Goal: Task Accomplishment & Management: Use online tool/utility

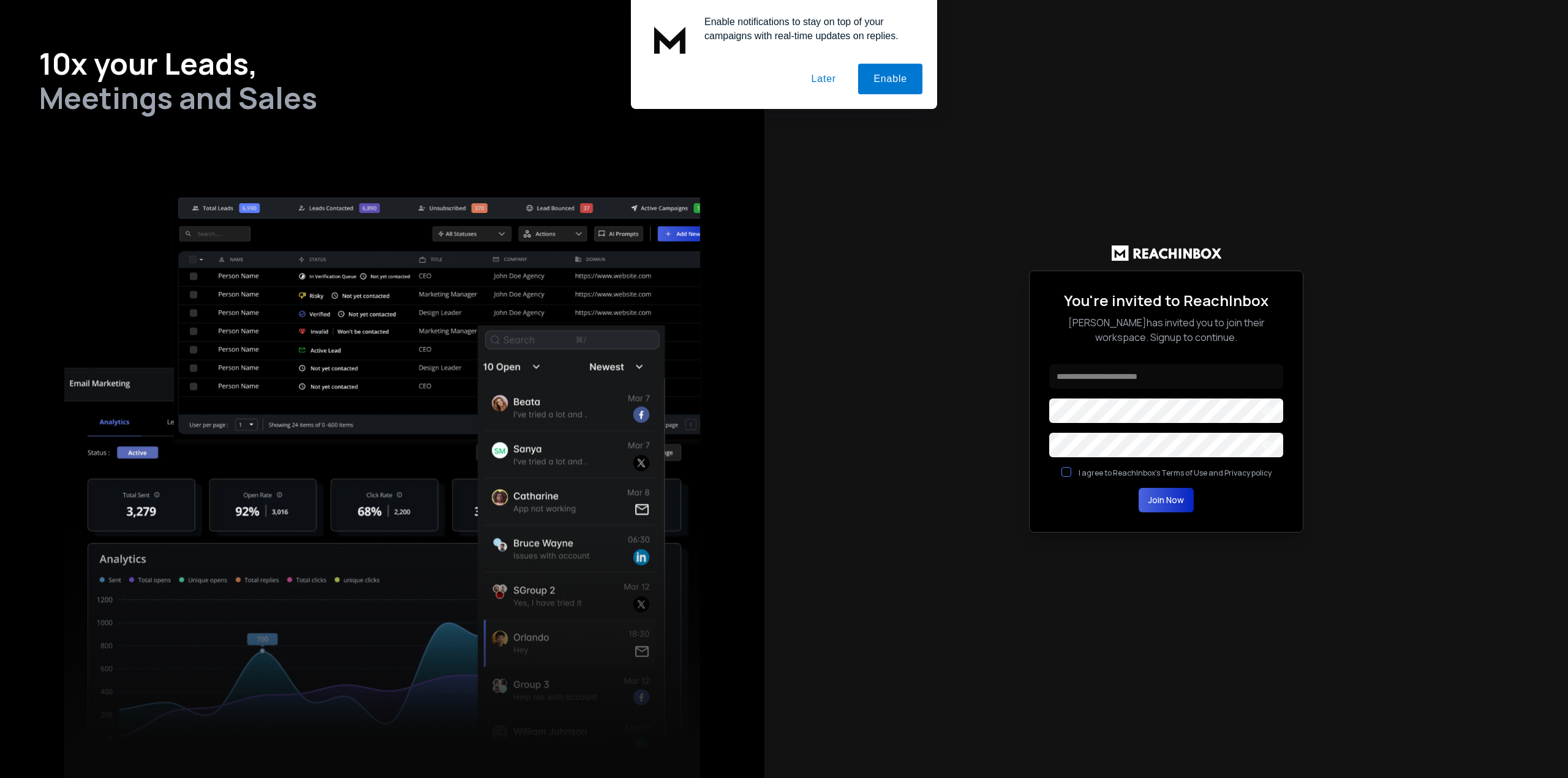
click at [816, 77] on button "Later" at bounding box center [824, 78] width 55 height 30
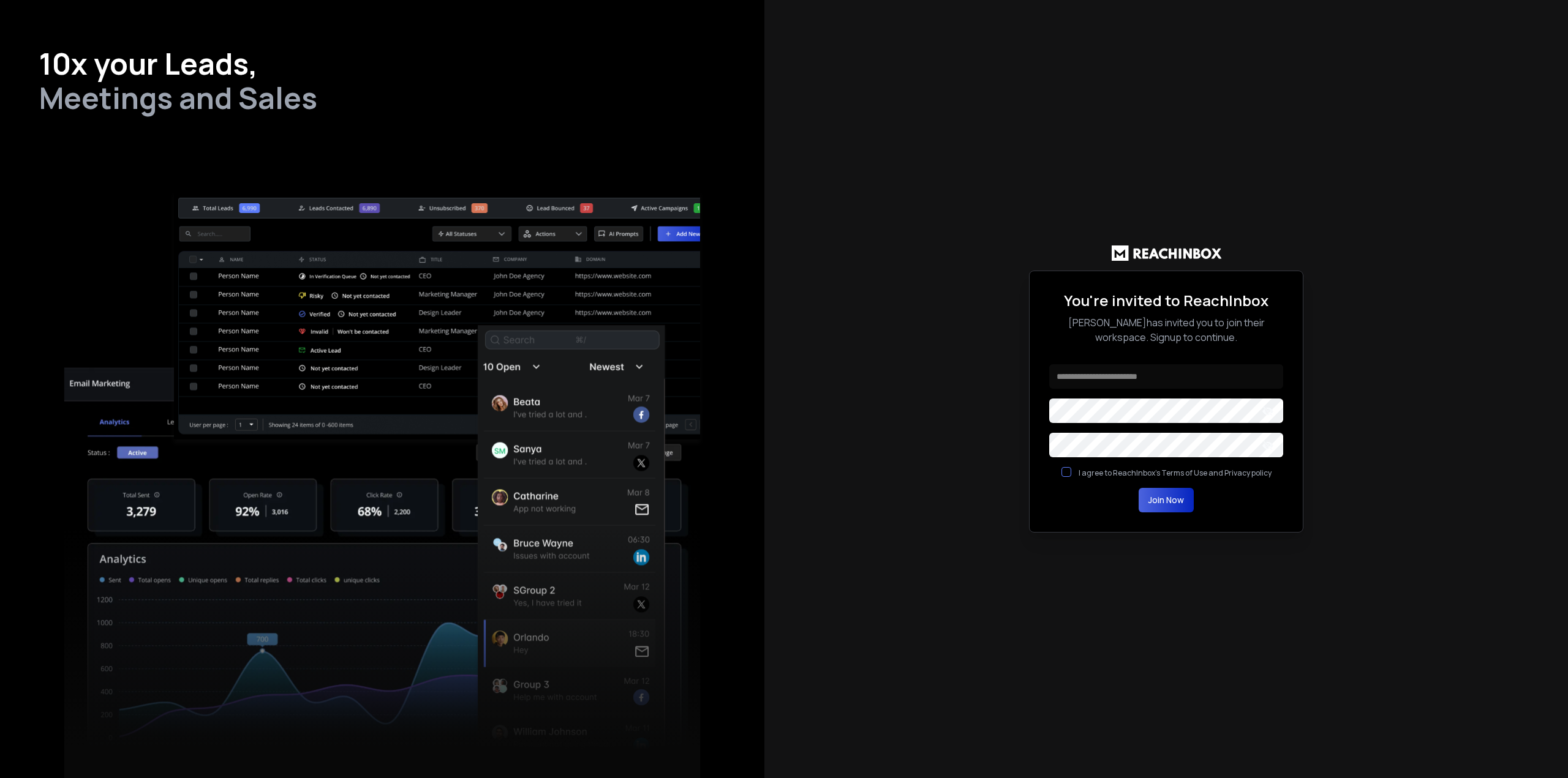
click at [1165, 432] on form "**********" at bounding box center [1165, 437] width 234 height 148
click at [1081, 474] on label "I agree to ReachInbox's Terms of Use and Privacy policy" at bounding box center [1175, 472] width 193 height 10
click at [1071, 474] on button "I agree to ReachInbox's Terms of Use and Privacy policy" at bounding box center [1066, 471] width 10 height 10
click at [1161, 505] on button "Join Now" at bounding box center [1166, 500] width 55 height 25
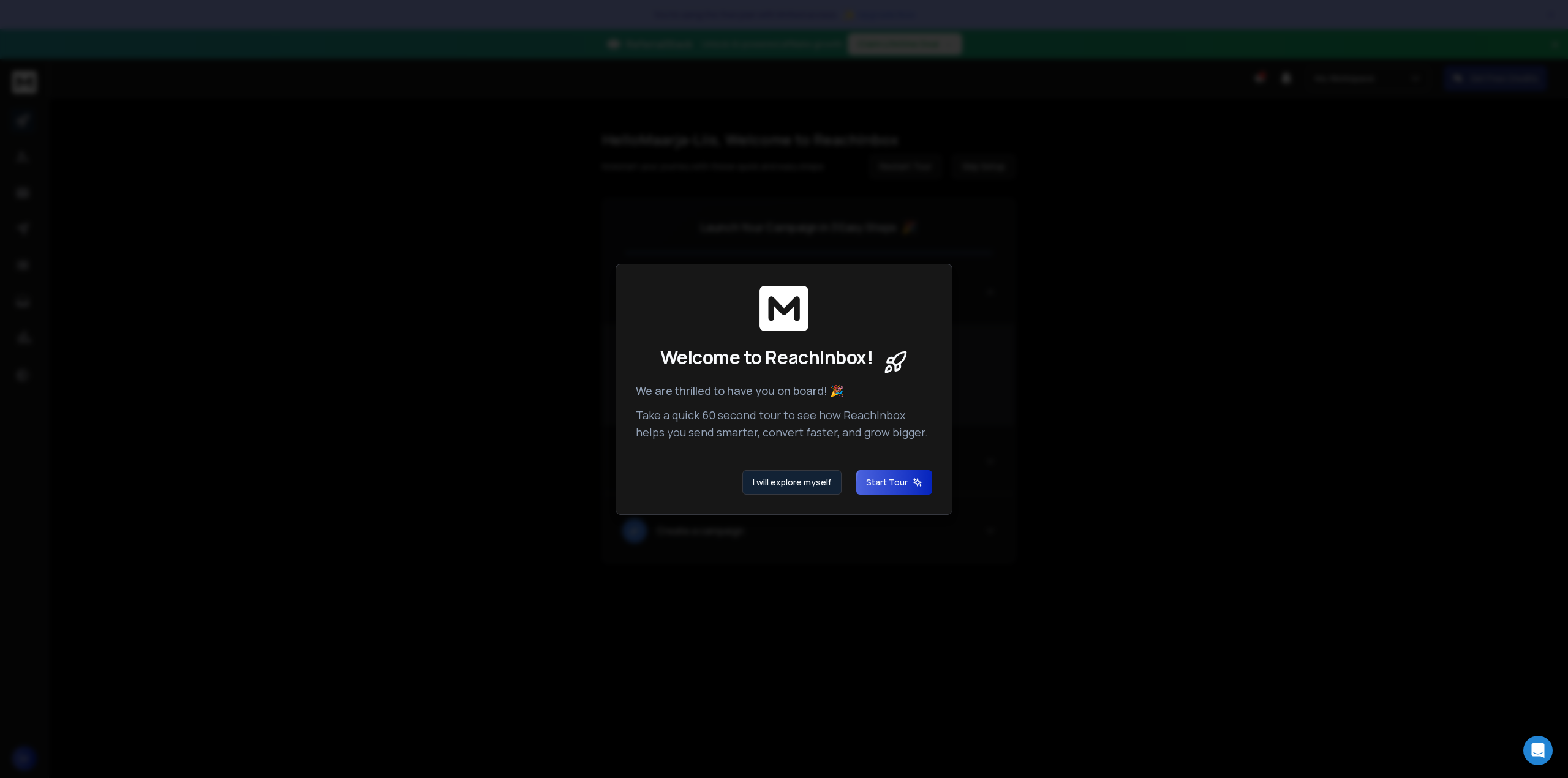
click at [790, 480] on button "I will explore myself" at bounding box center [792, 482] width 99 height 25
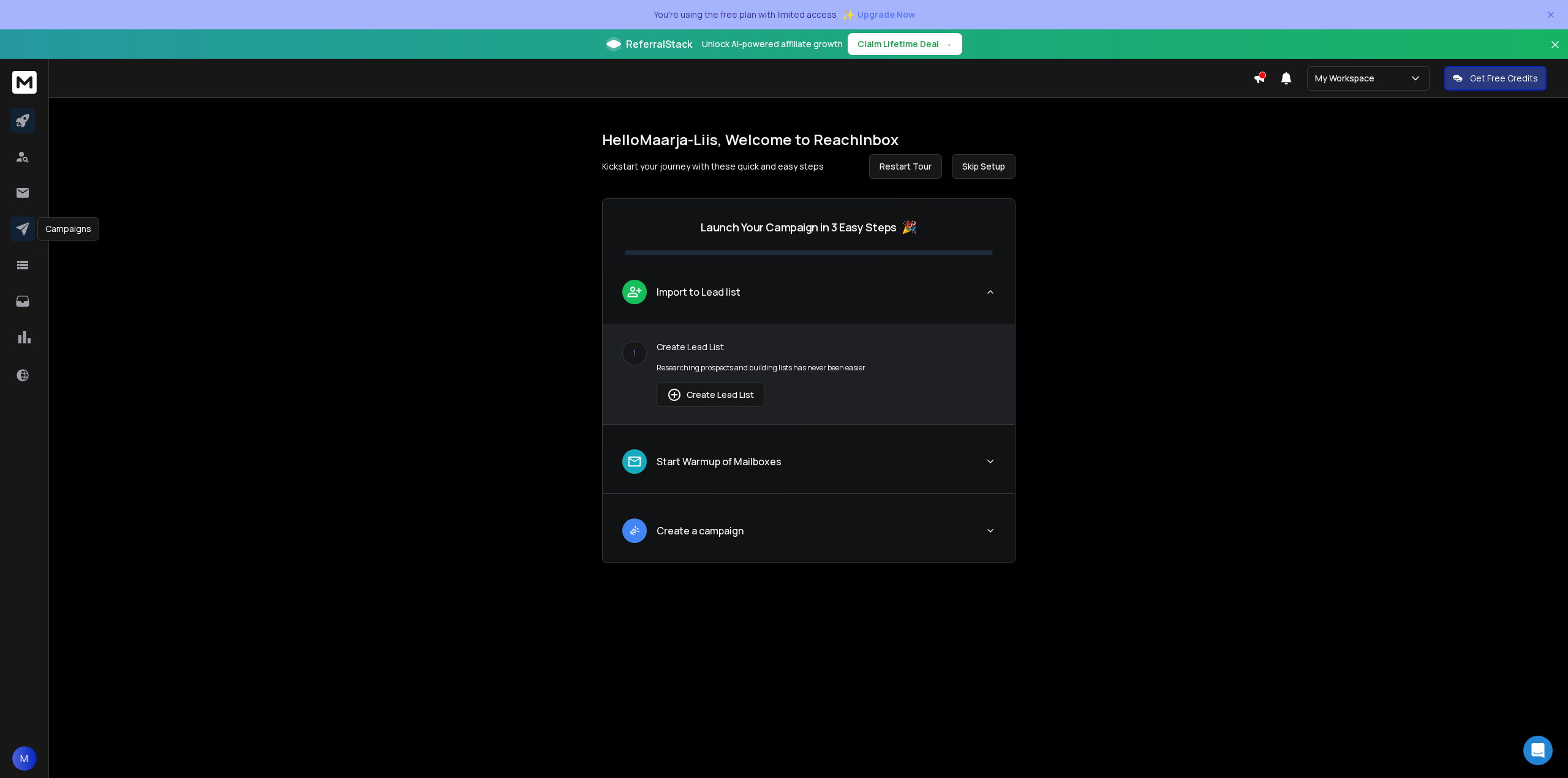
click at [26, 222] on icon at bounding box center [23, 229] width 15 height 15
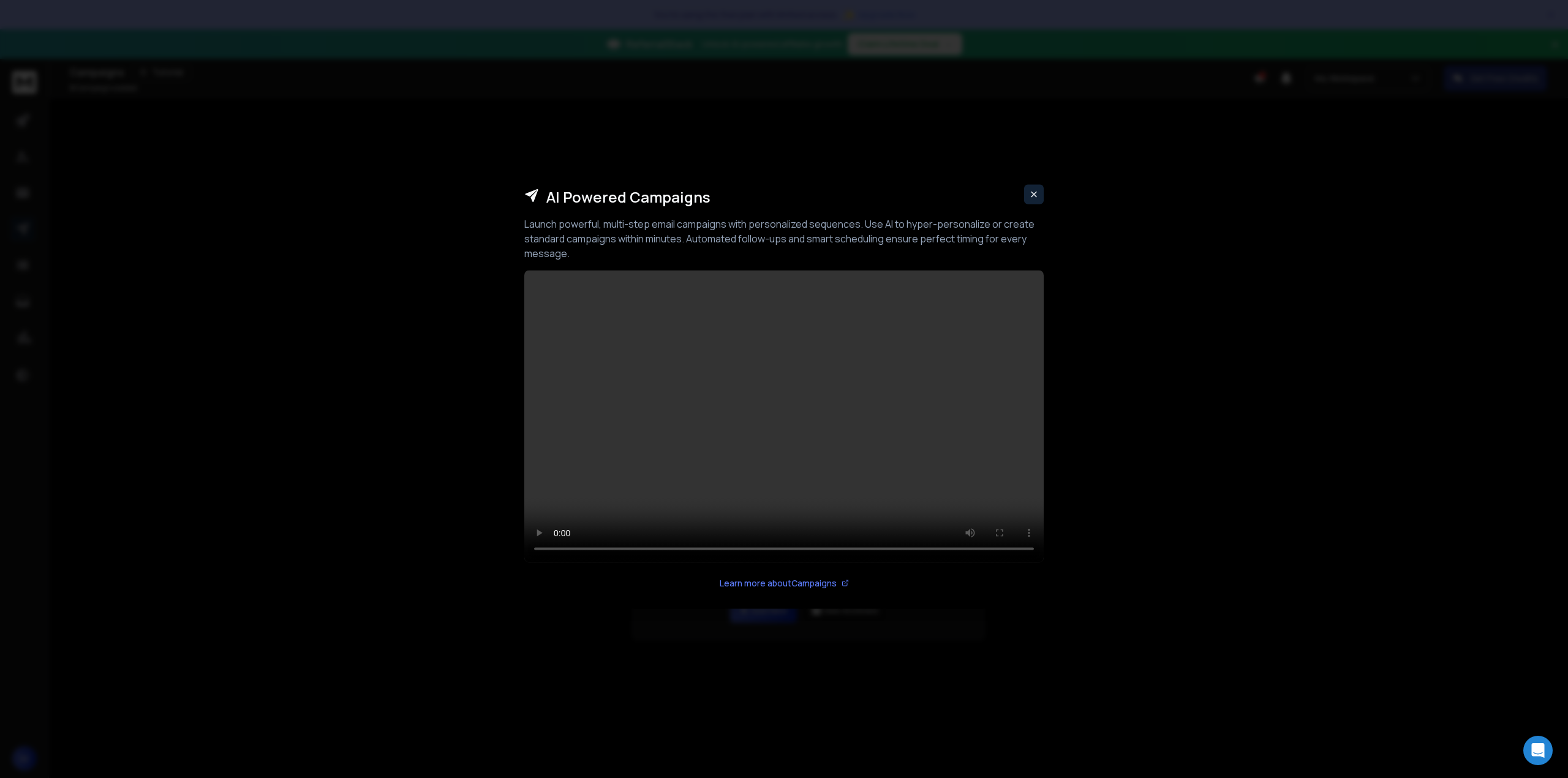
click at [1034, 196] on icon at bounding box center [1033, 194] width 10 height 10
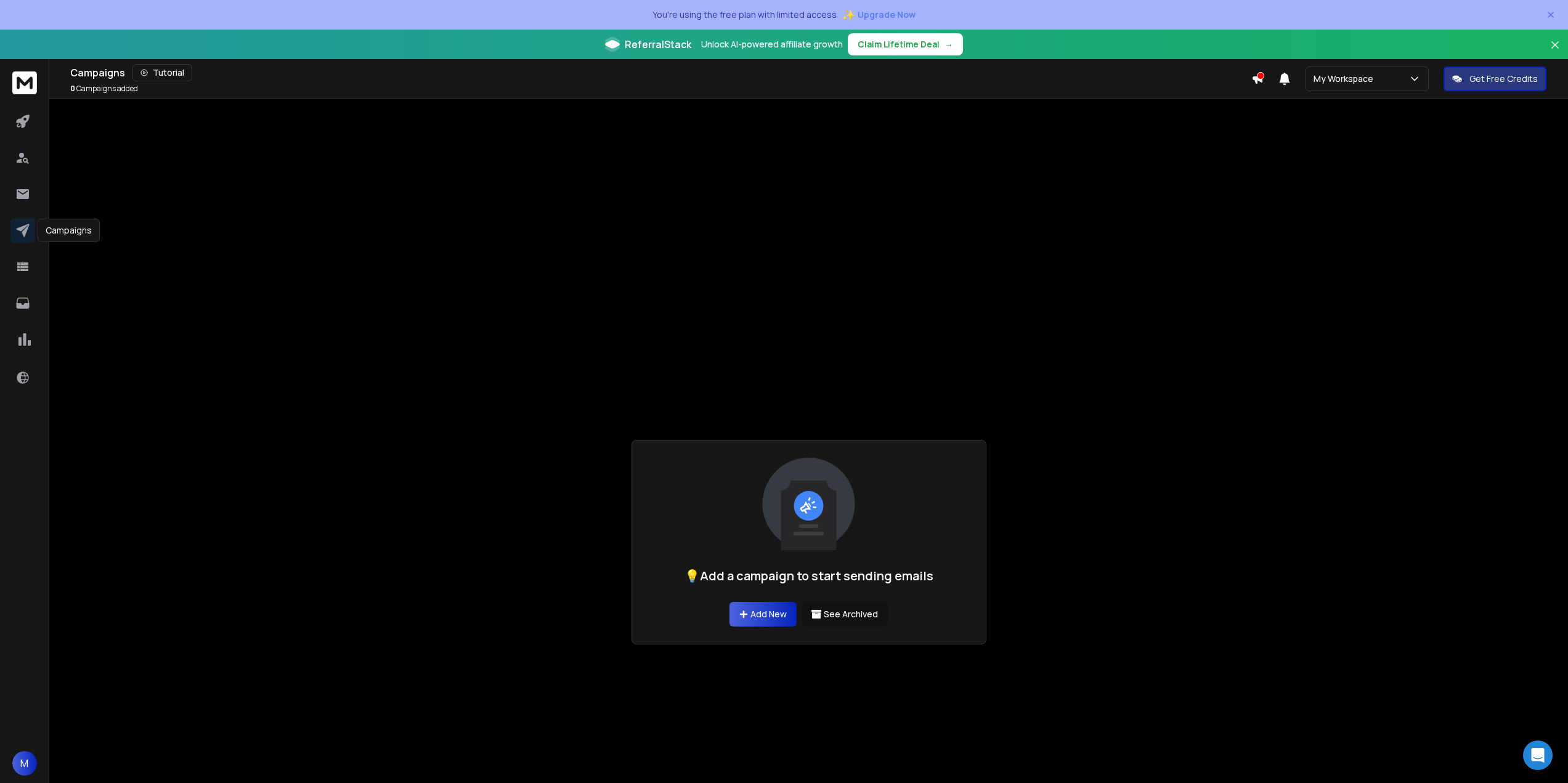
click at [30, 228] on icon at bounding box center [23, 230] width 15 height 15
click at [25, 231] on icon at bounding box center [22, 231] width 13 height 13
click at [1404, 84] on div "My Workspace" at bounding box center [1367, 79] width 107 height 12
click at [418, 300] on div "💡Add a campaign to start sending emails Add New See Archived" at bounding box center [814, 542] width 1488 height 704
click at [1410, 70] on button "My Workspace" at bounding box center [1366, 79] width 123 height 25
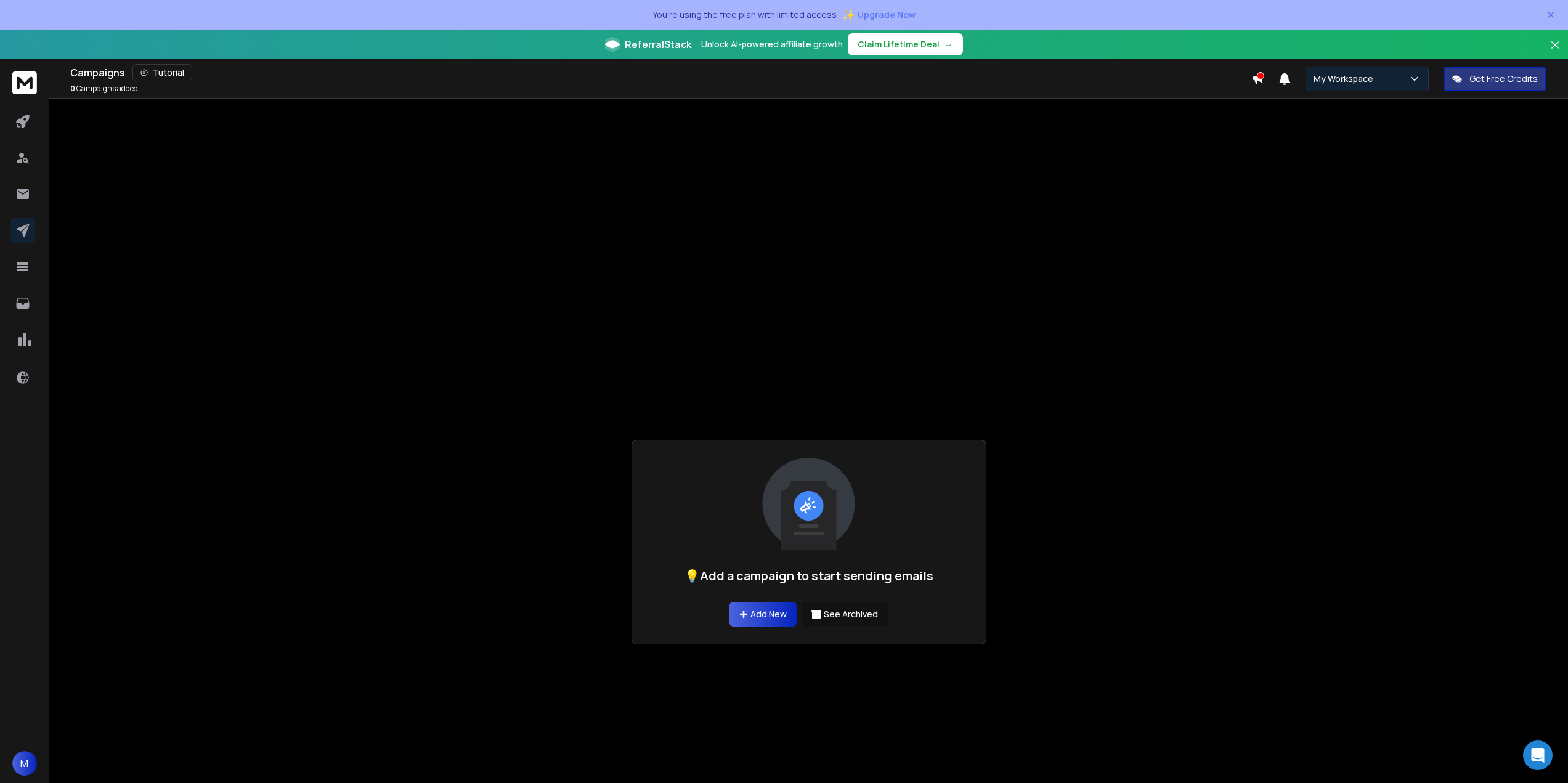
click at [1417, 82] on icon "button" at bounding box center [1414, 79] width 12 height 12
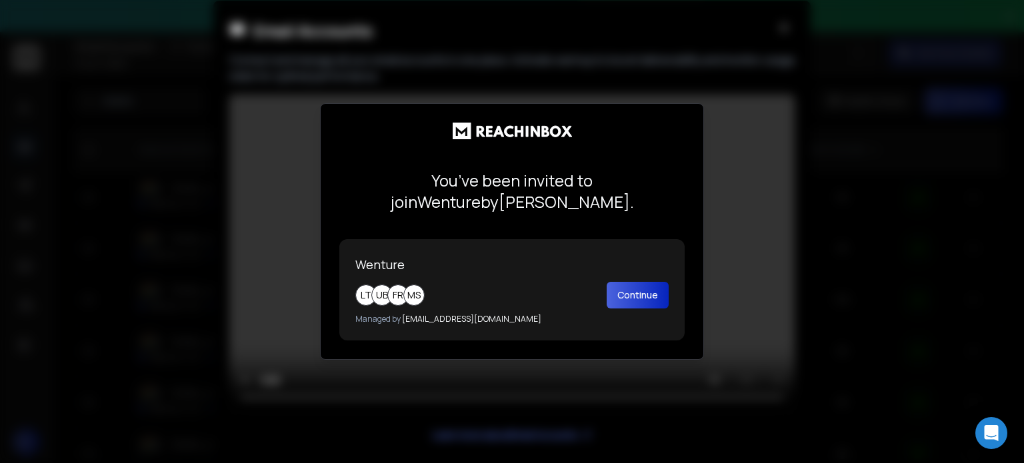
click at [642, 299] on button "Continue" at bounding box center [637, 295] width 62 height 27
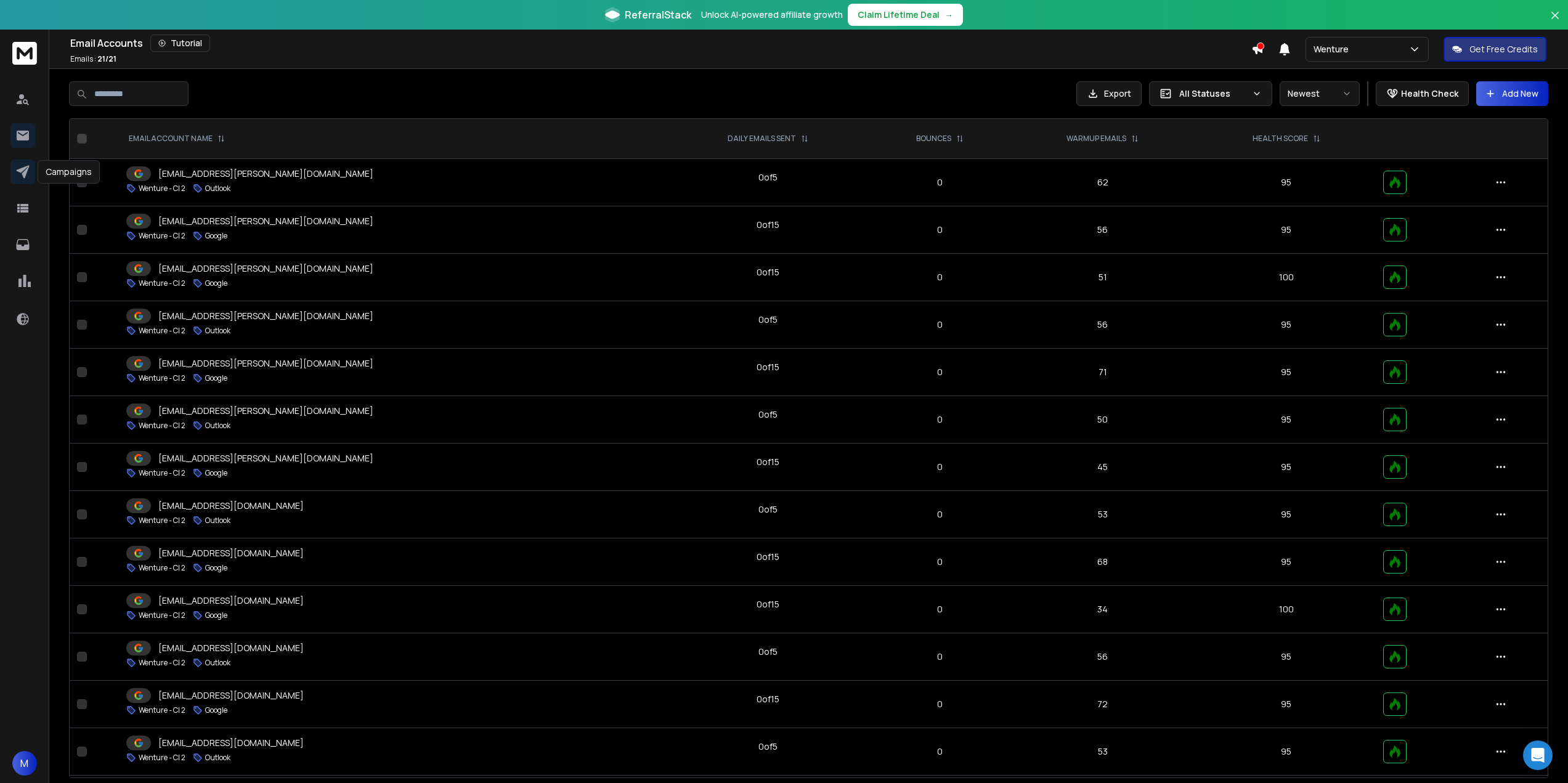
click at [31, 171] on link at bounding box center [22, 172] width 25 height 25
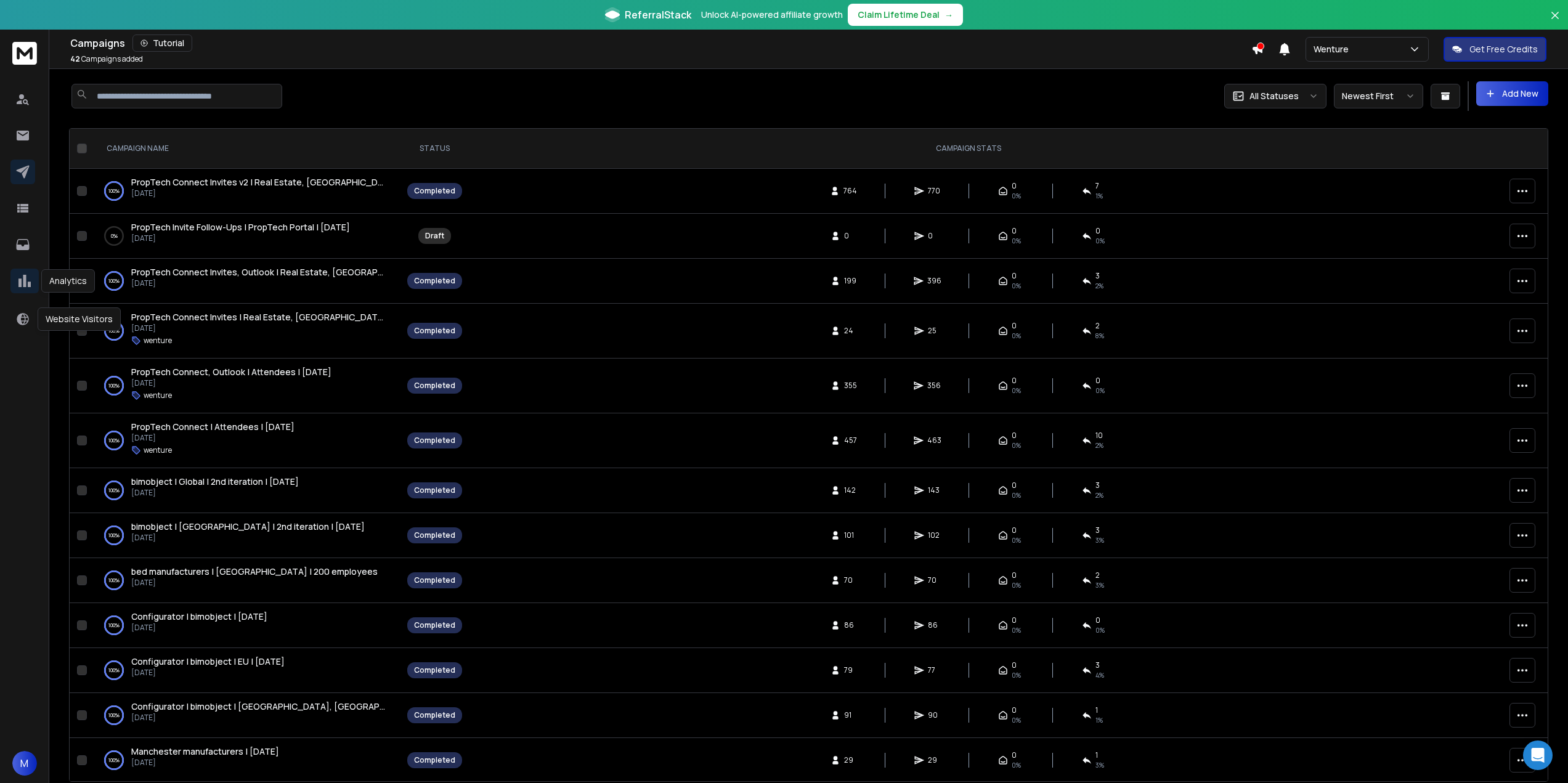
click at [21, 284] on icon at bounding box center [24, 280] width 12 height 12
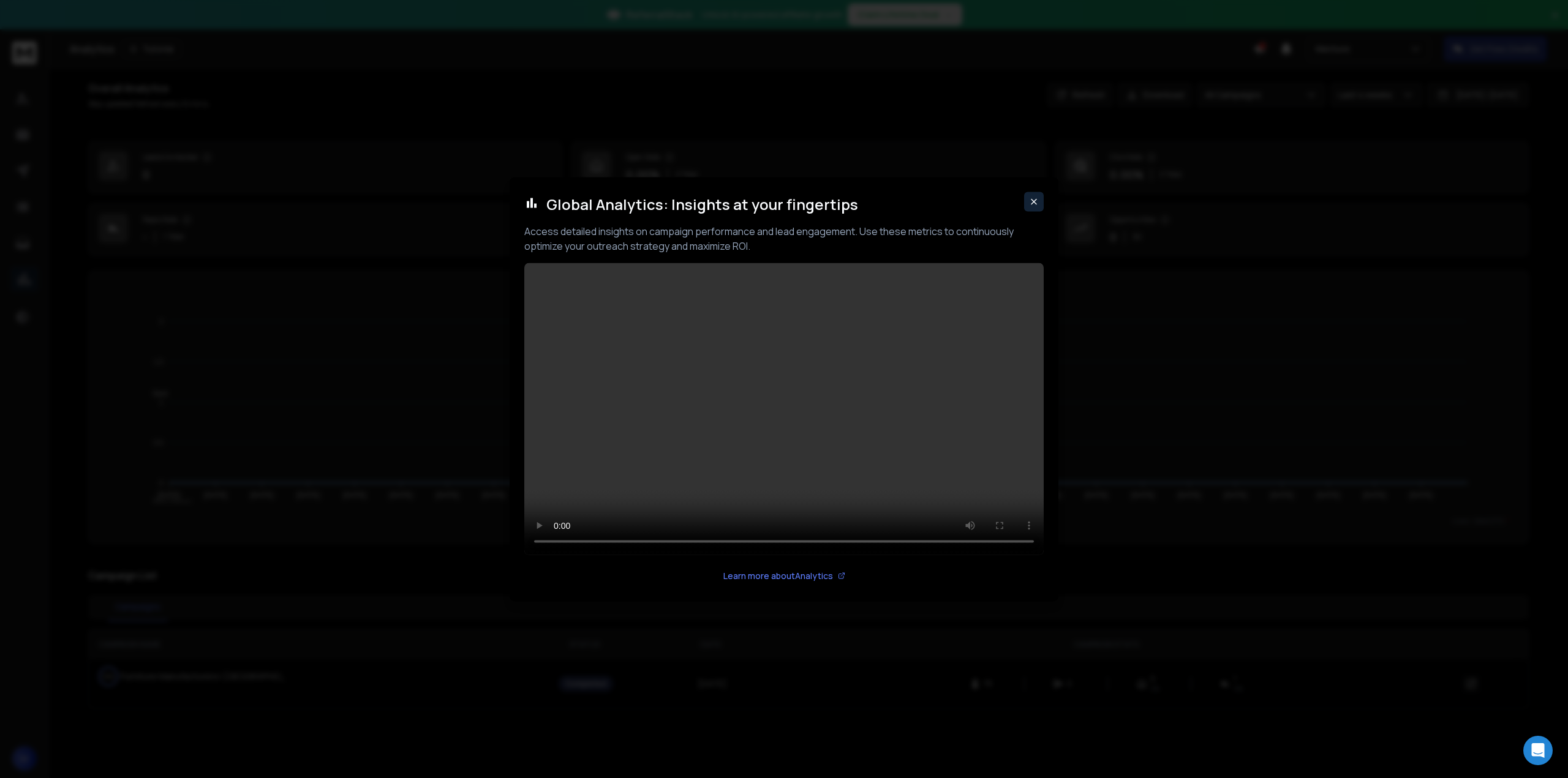
click at [940, 206] on icon at bounding box center [1033, 201] width 10 height 10
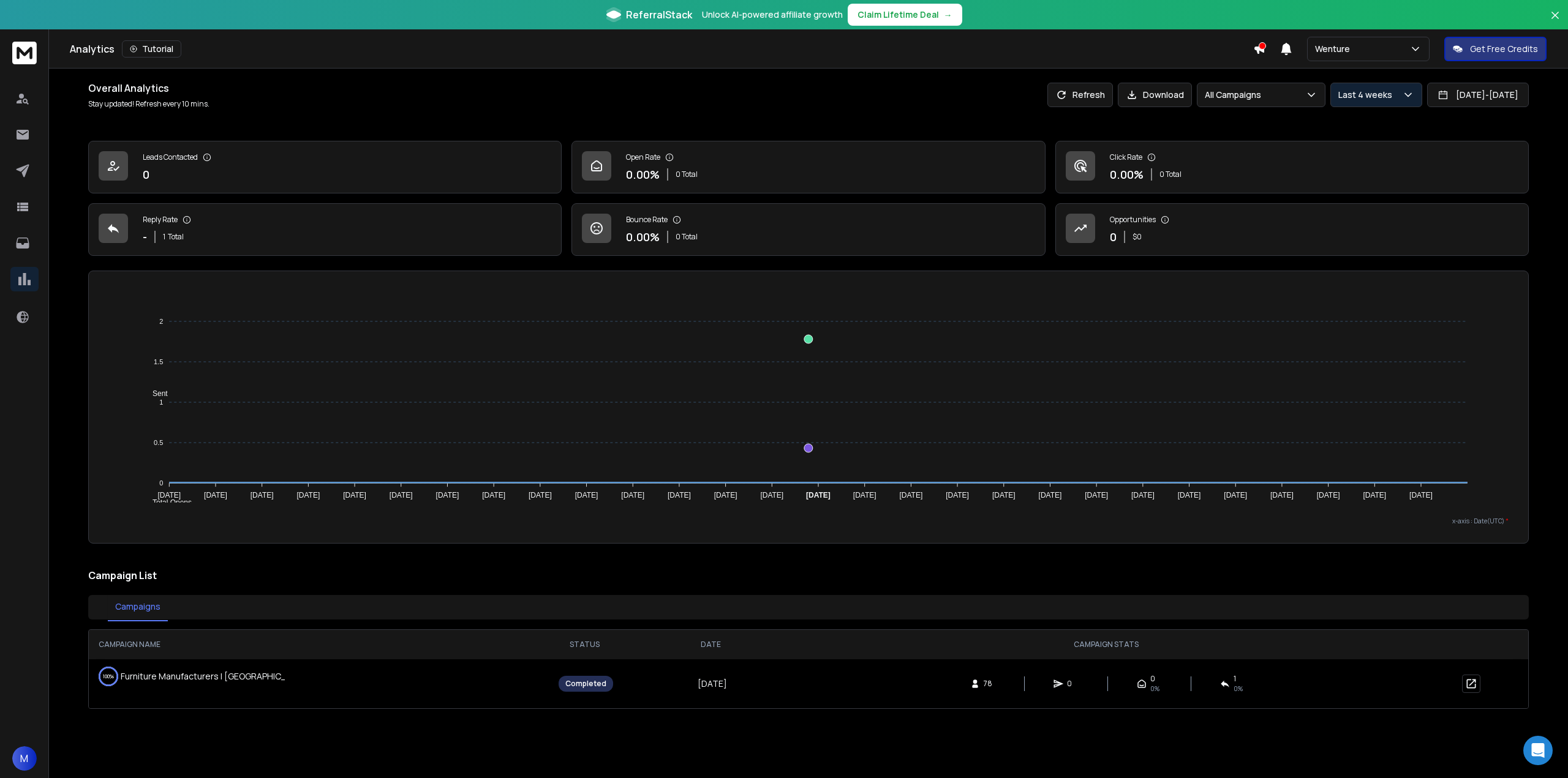
click at [940, 94] on icon "button" at bounding box center [1407, 95] width 12 height 12
click at [940, 258] on div "Last 12 months" at bounding box center [1332, 257] width 62 height 12
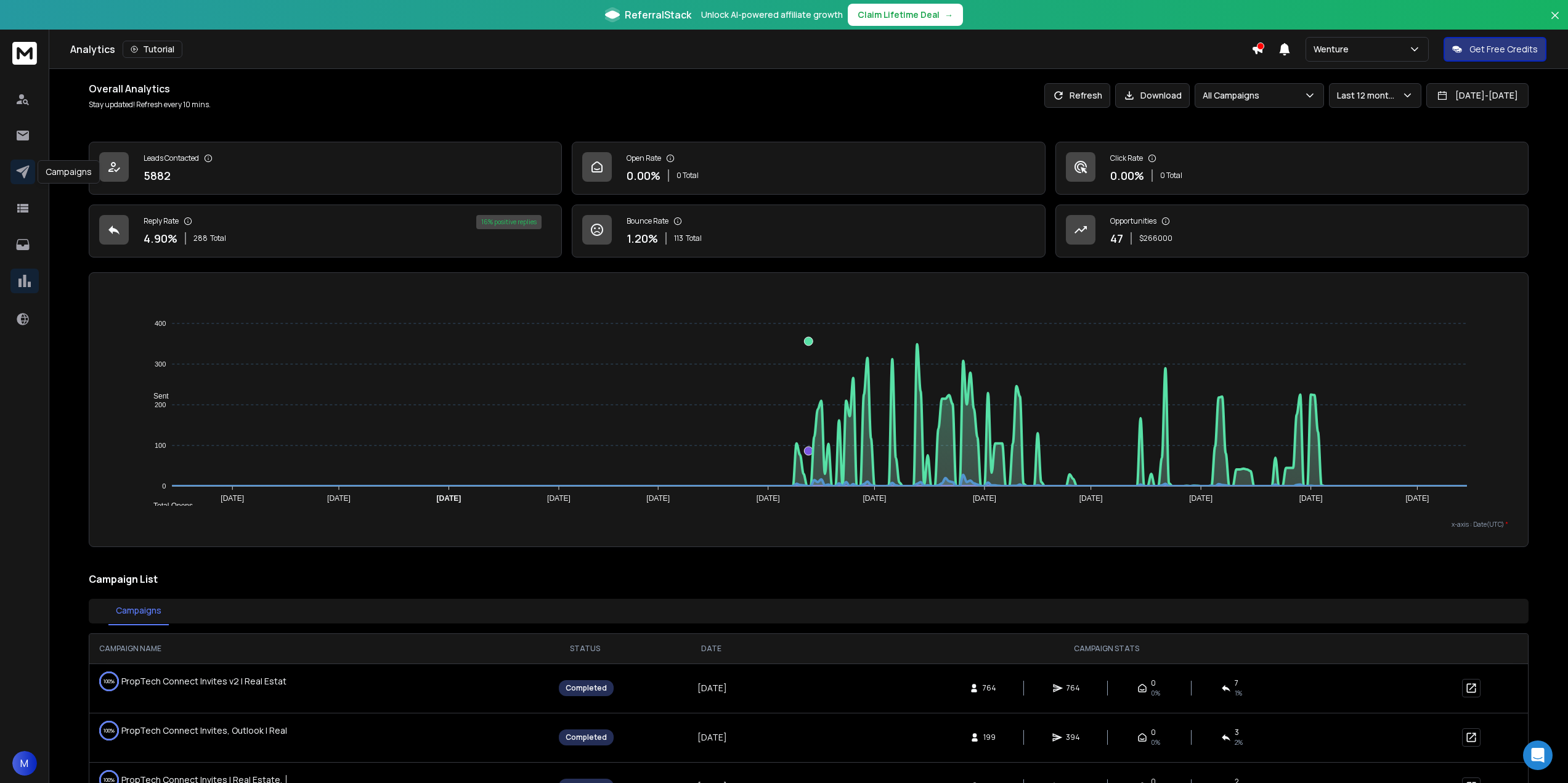
click at [25, 165] on icon at bounding box center [23, 172] width 15 height 15
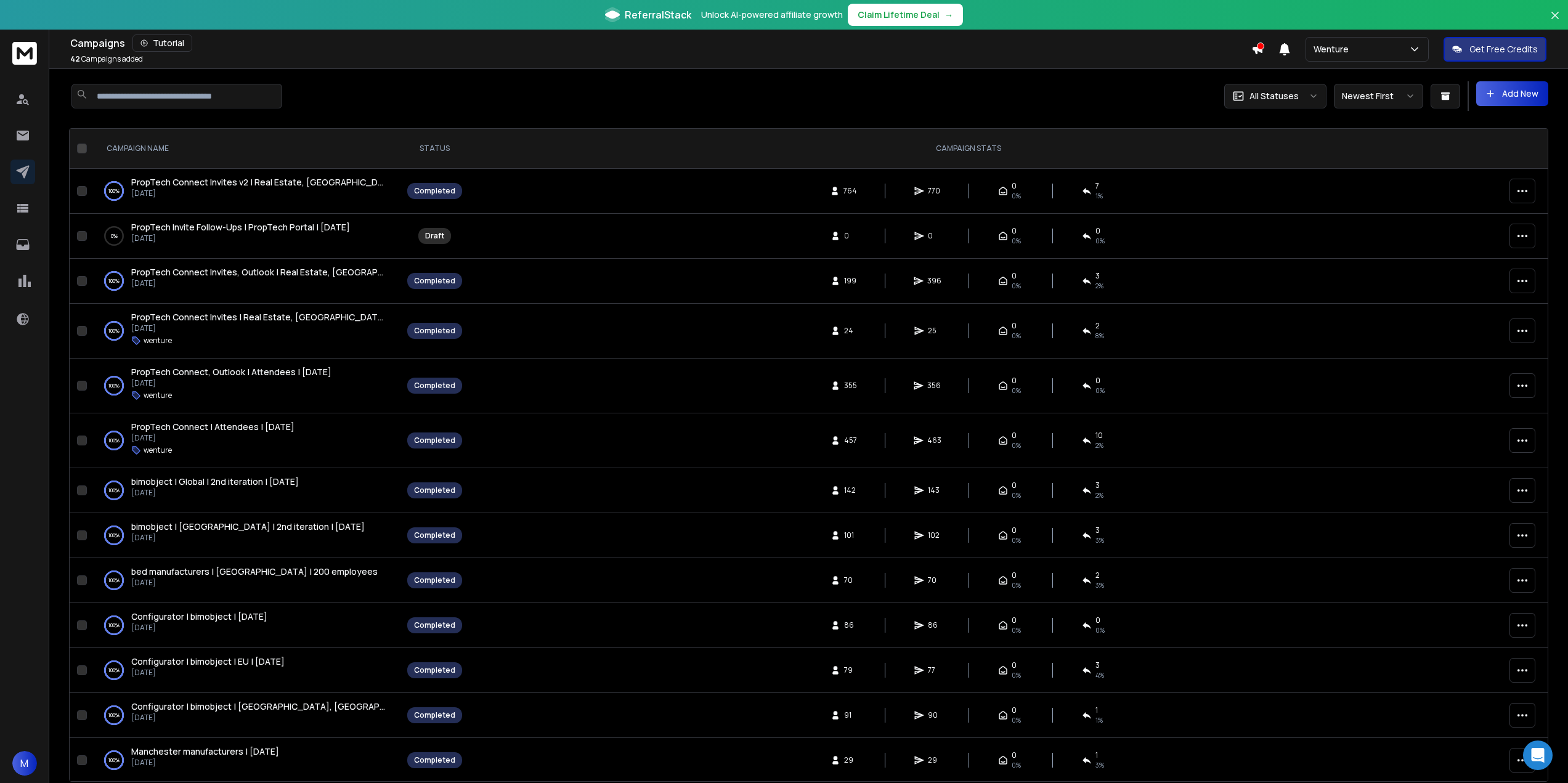
click at [322, 179] on span "PropTech Connect Invites v2 | Real Estate, [GEOGRAPHIC_DATA] | [DATE]" at bounding box center [282, 182] width 302 height 12
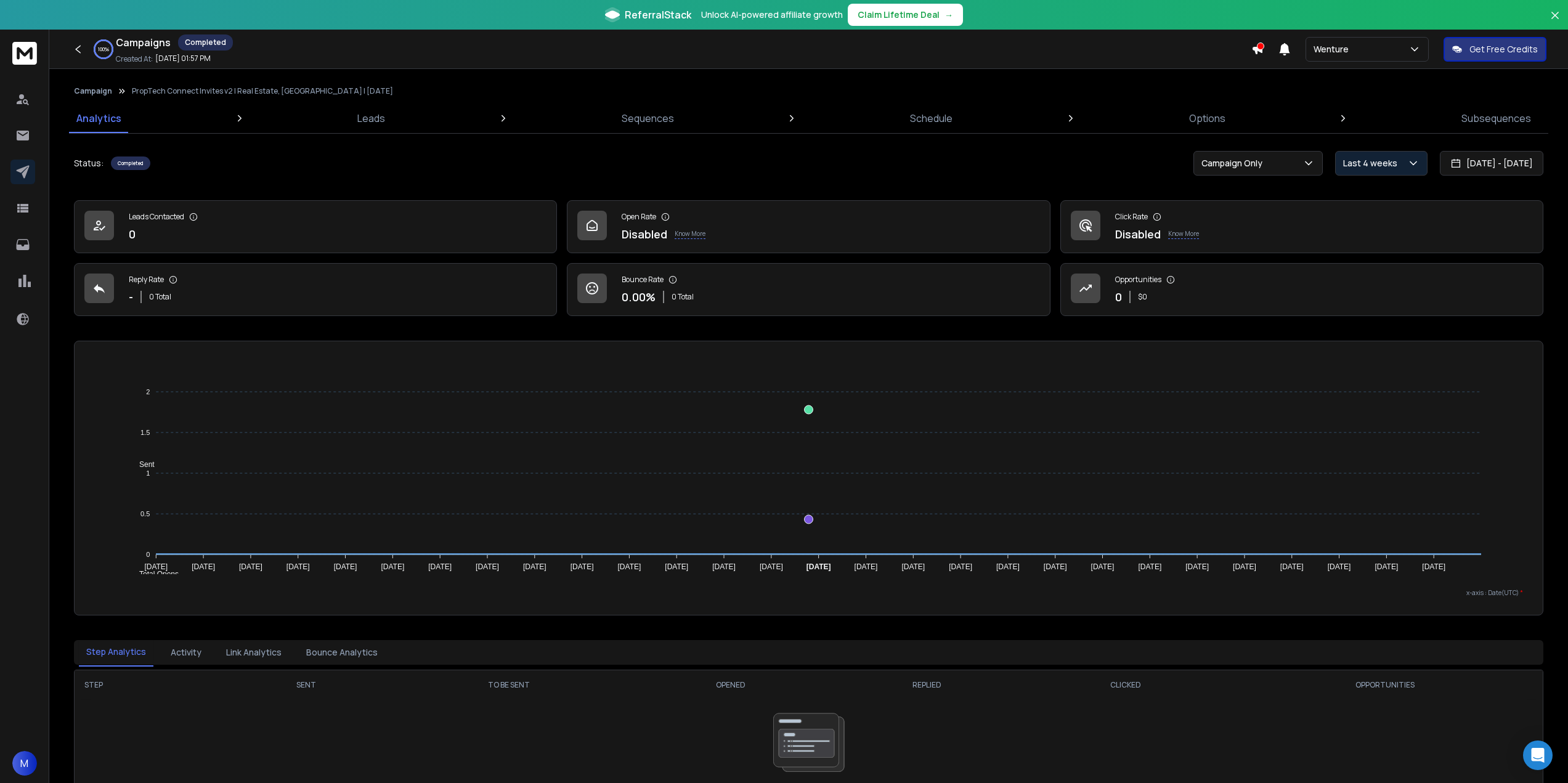
click at [946, 158] on p "Last 4 weeks" at bounding box center [1373, 163] width 59 height 12
click at [946, 322] on div "Last 12 months" at bounding box center [1348, 326] width 62 height 12
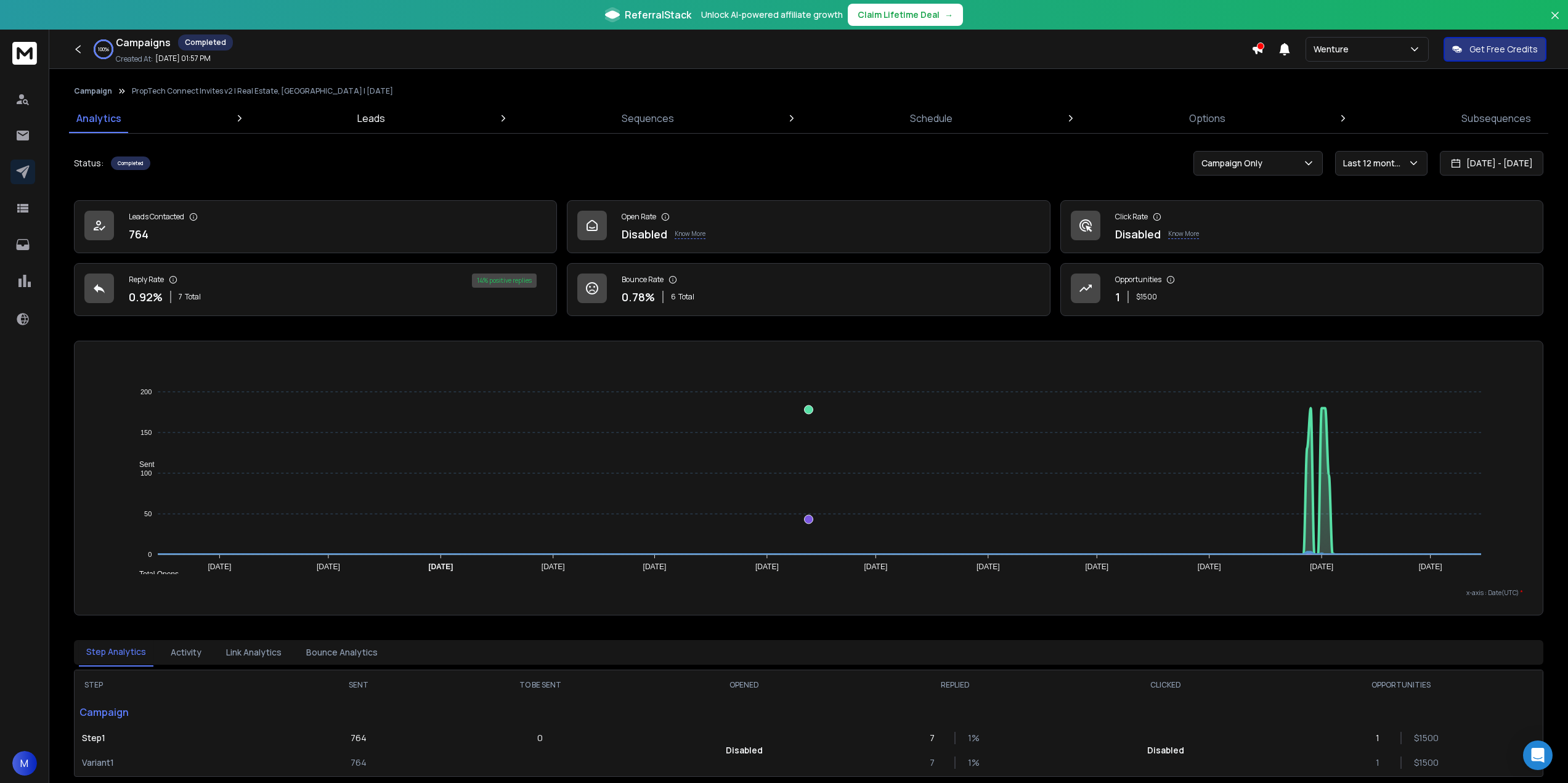
click at [386, 111] on link "Leads" at bounding box center [371, 118] width 43 height 30
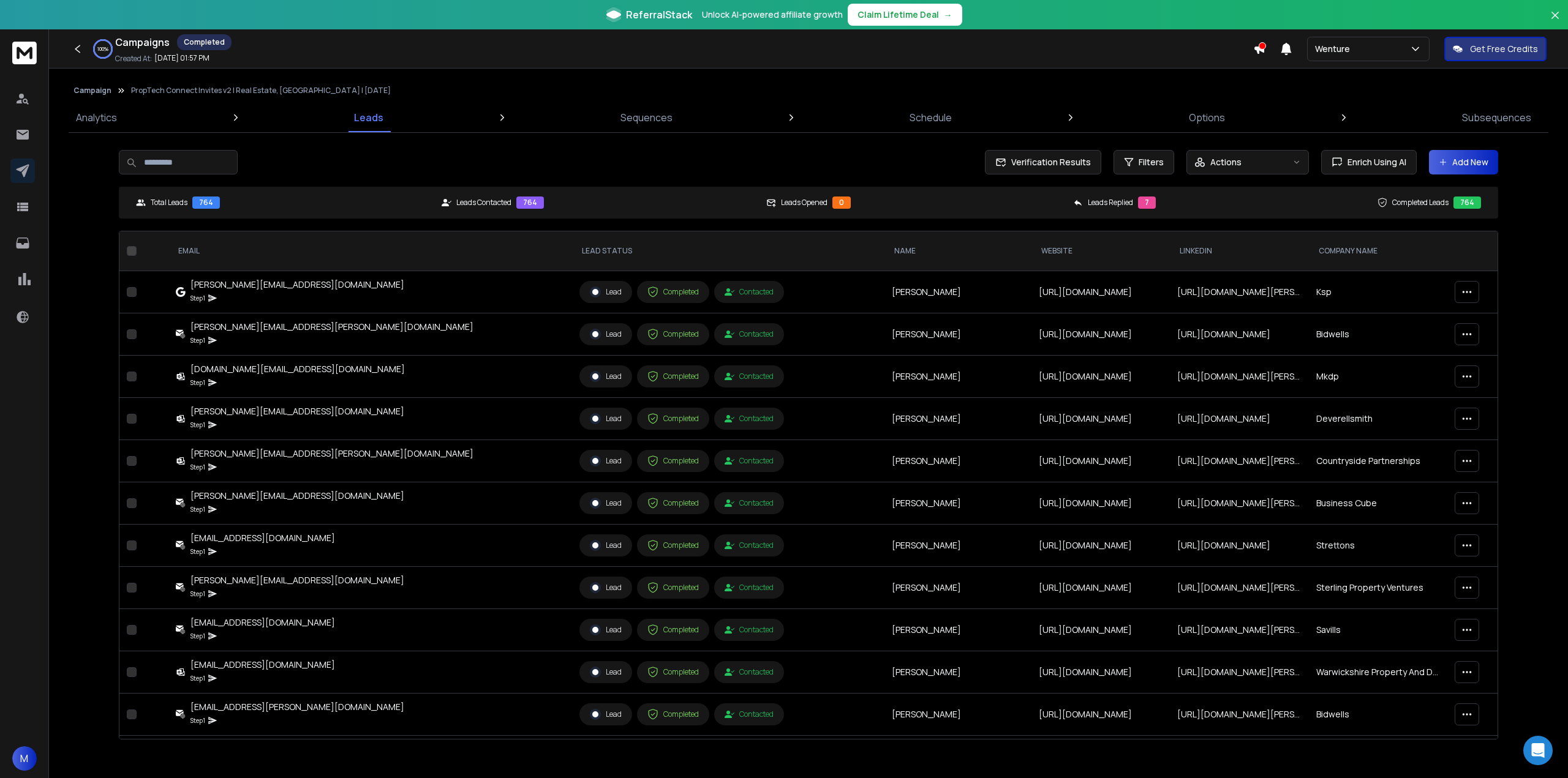
click at [254, 284] on div "[PERSON_NAME][EMAIL_ADDRESS][DOMAIN_NAME]" at bounding box center [297, 284] width 214 height 12
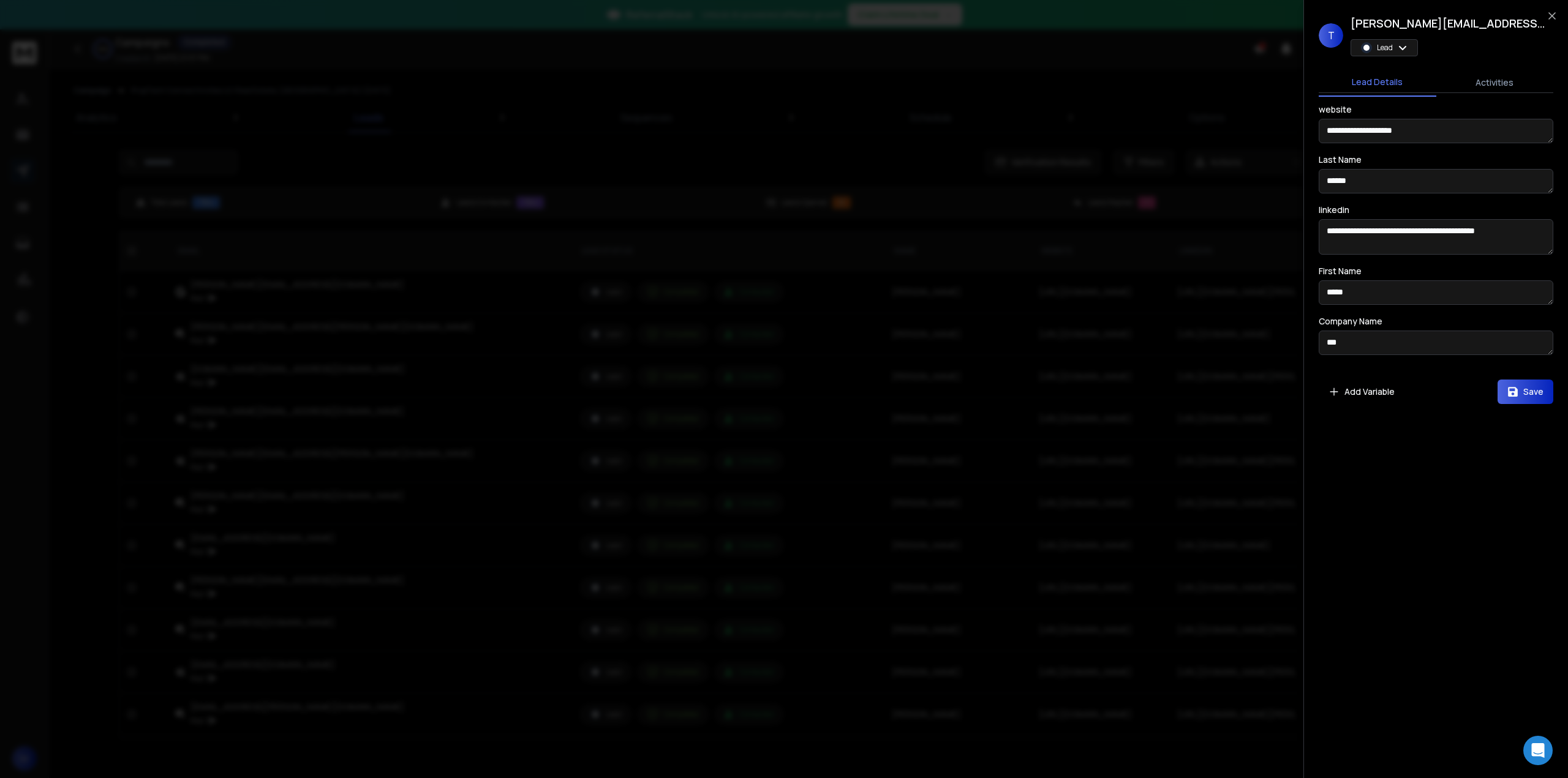
click at [708, 154] on div at bounding box center [784, 389] width 1568 height 778
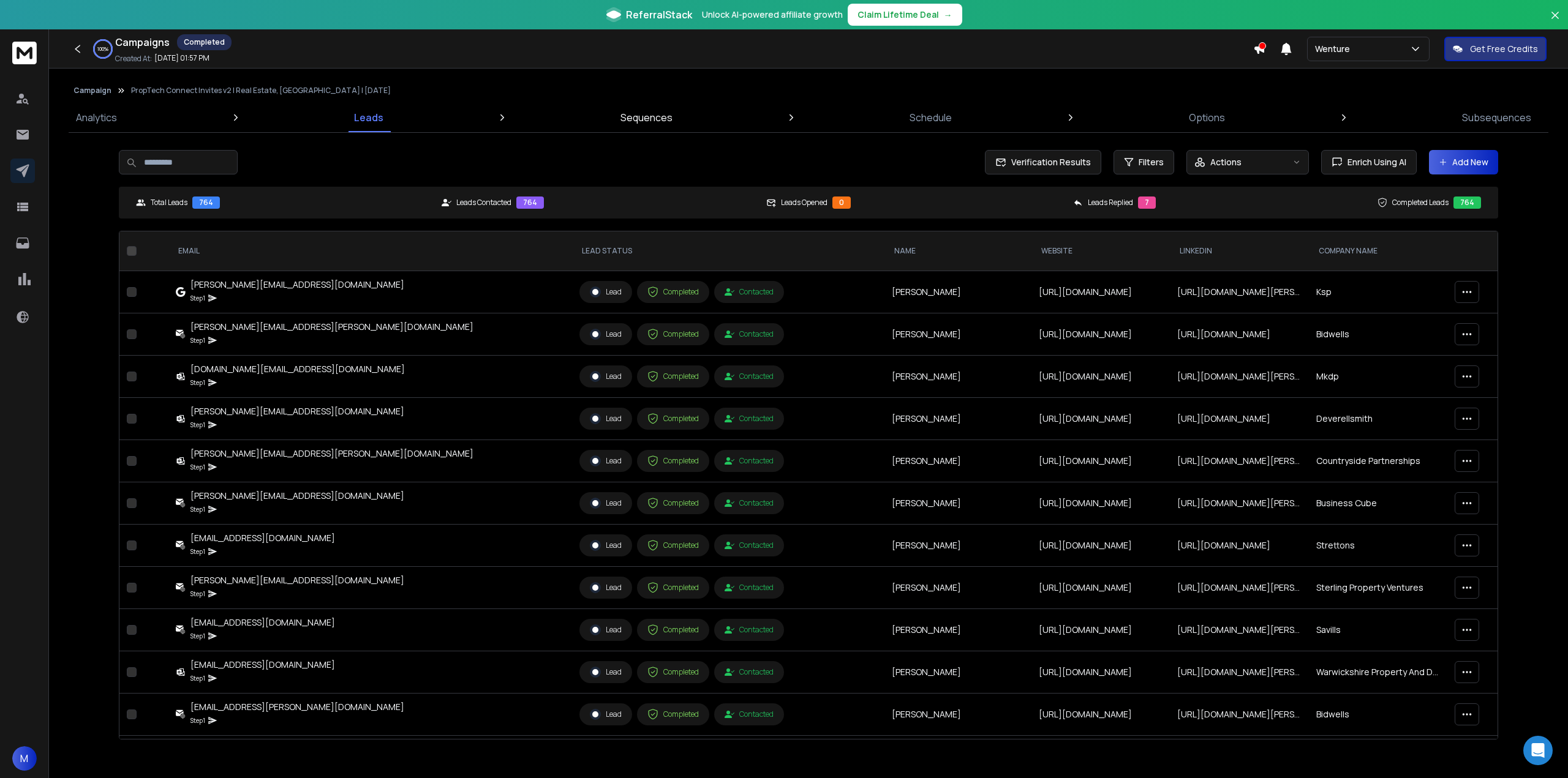
click at [660, 119] on p "Sequences" at bounding box center [646, 118] width 52 height 15
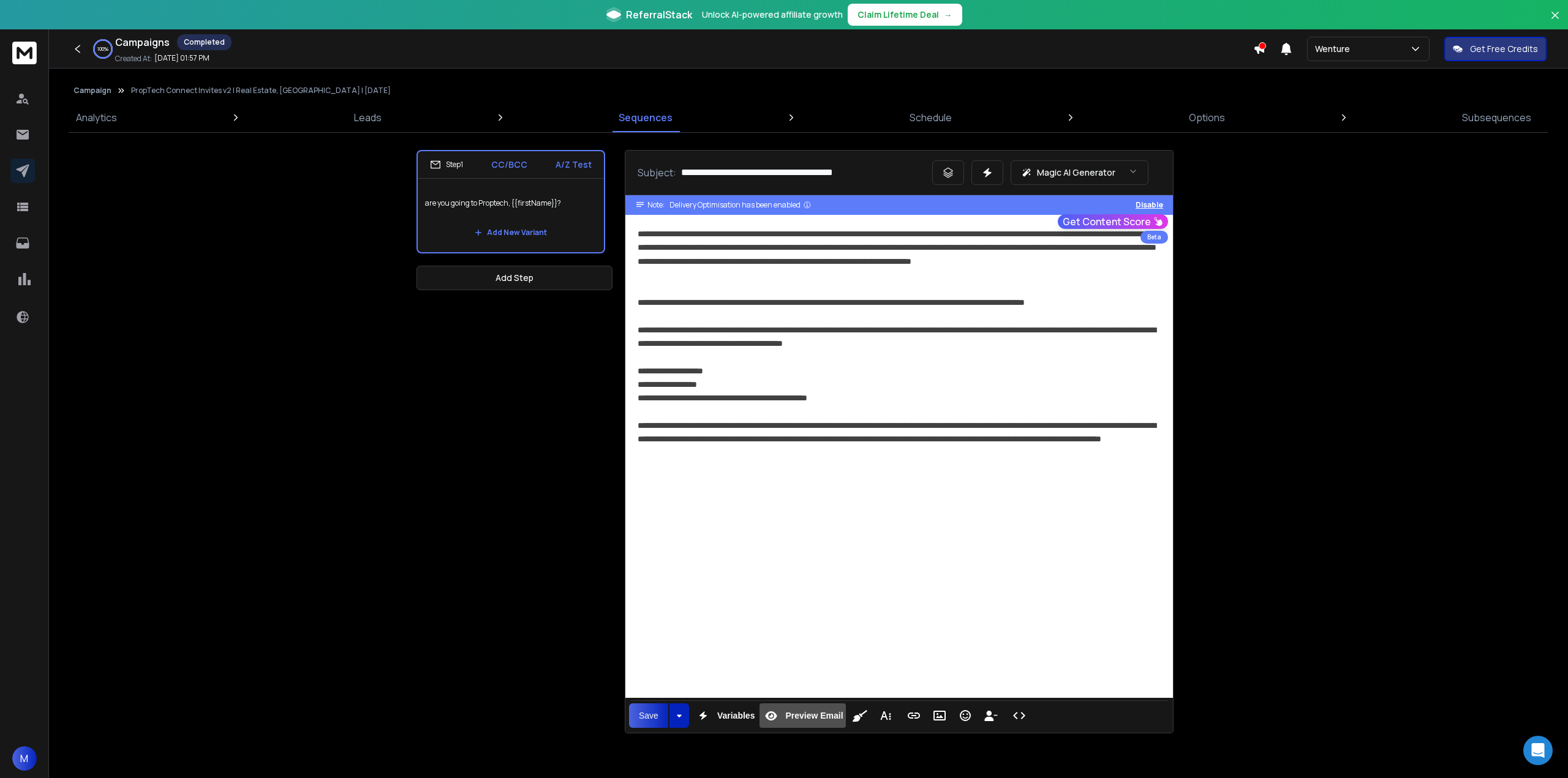
click at [806, 424] on span "Preview Email" at bounding box center [814, 716] width 62 height 10
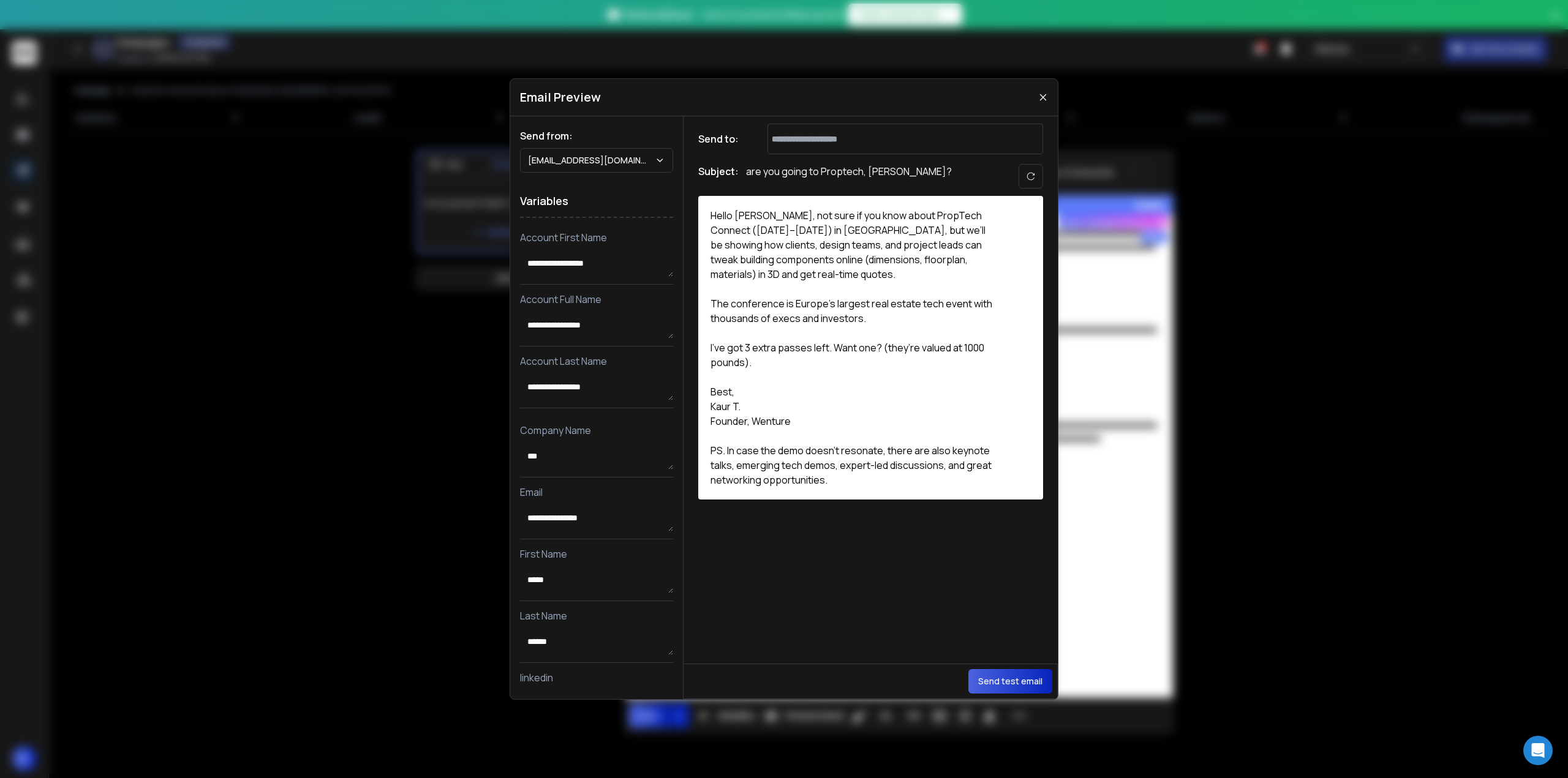
click at [940, 93] on icon at bounding box center [1042, 97] width 10 height 10
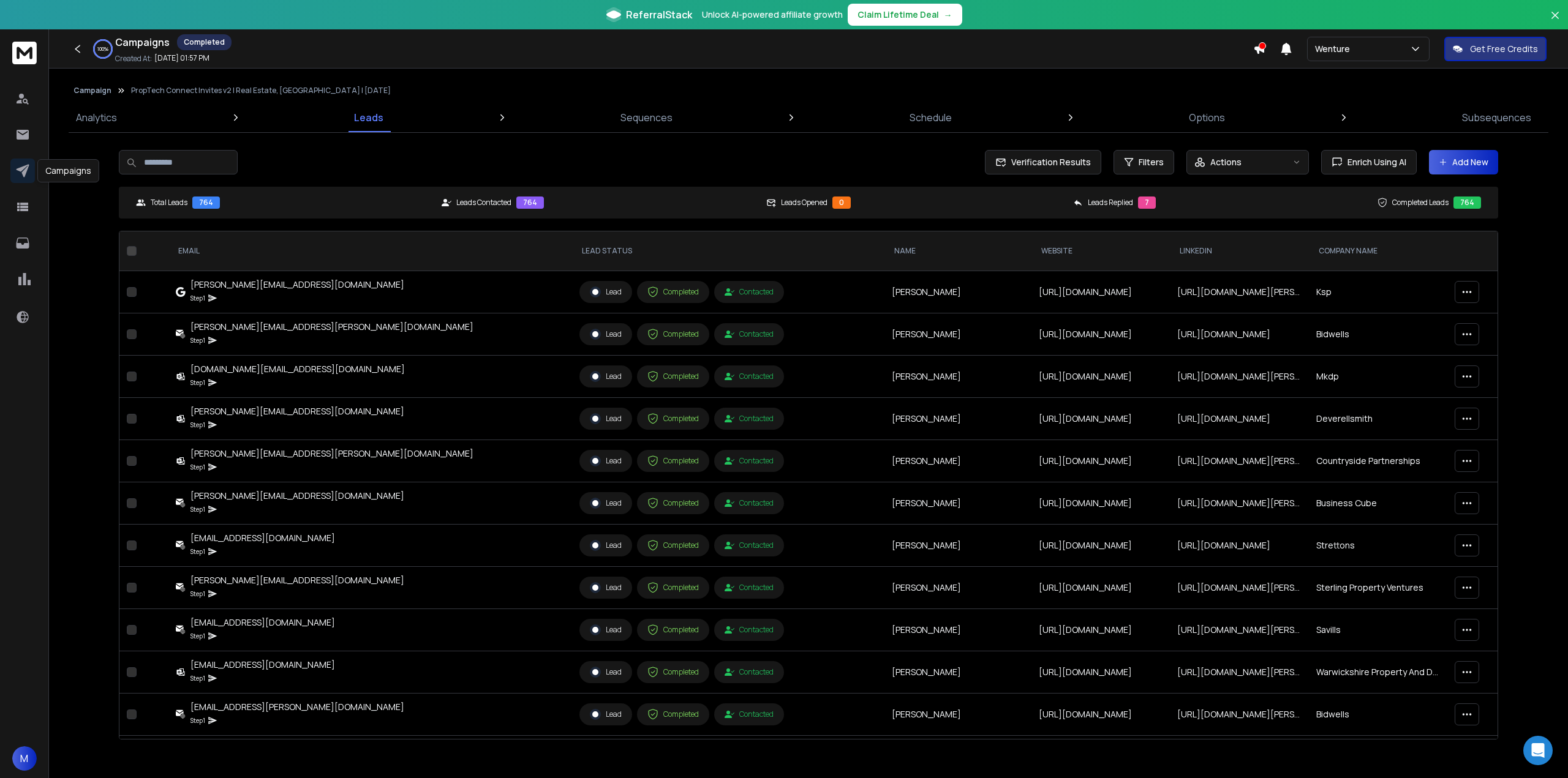
click at [22, 171] on icon at bounding box center [23, 171] width 15 height 15
